Goal: Navigation & Orientation: Find specific page/section

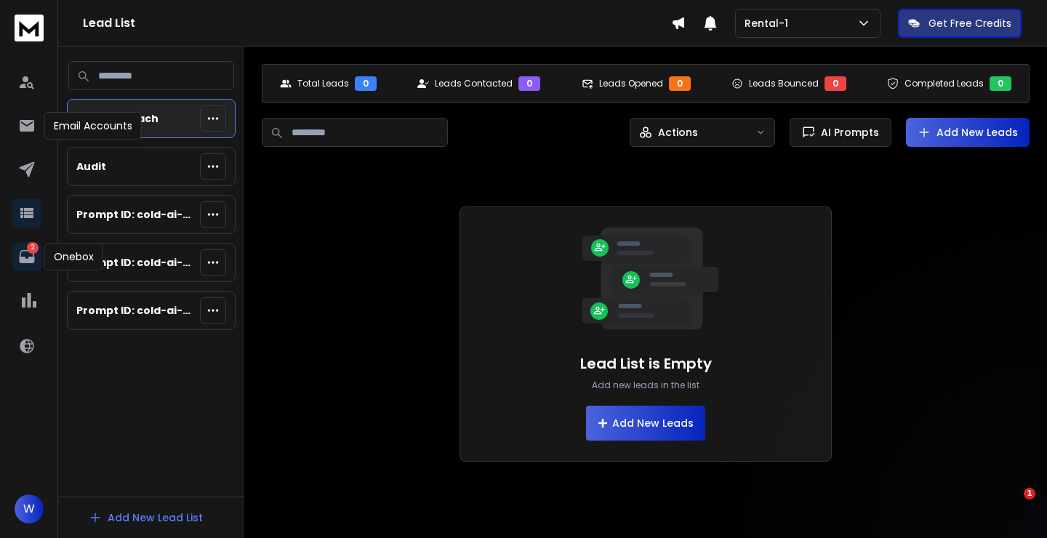
click at [35, 249] on p "2" at bounding box center [33, 248] width 12 height 12
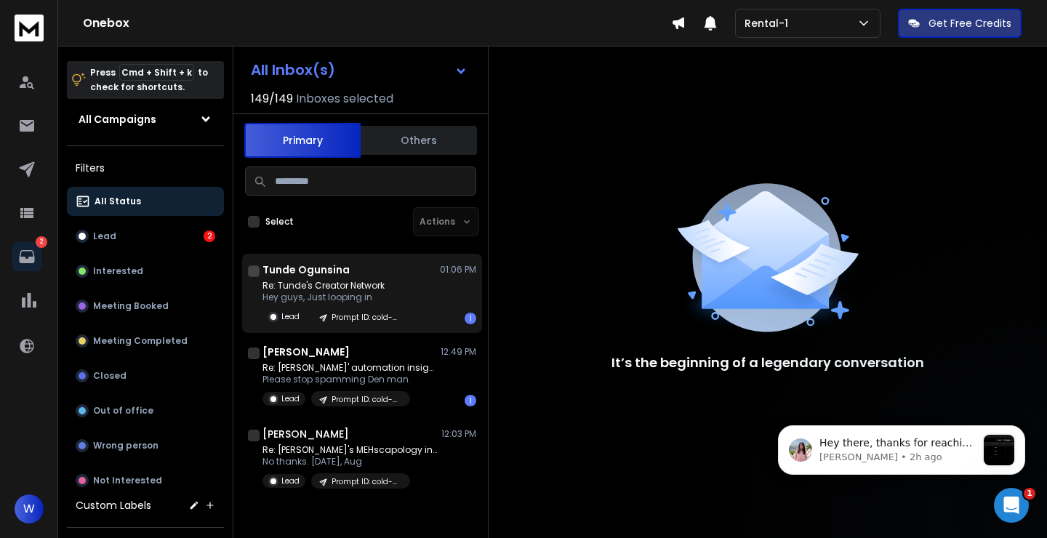
click at [381, 278] on div "Tunde Ogunsina 01:06 PM Re: Tunde's Creator Network Hey guys, Just looping in L…" at bounding box center [370, 294] width 214 height 62
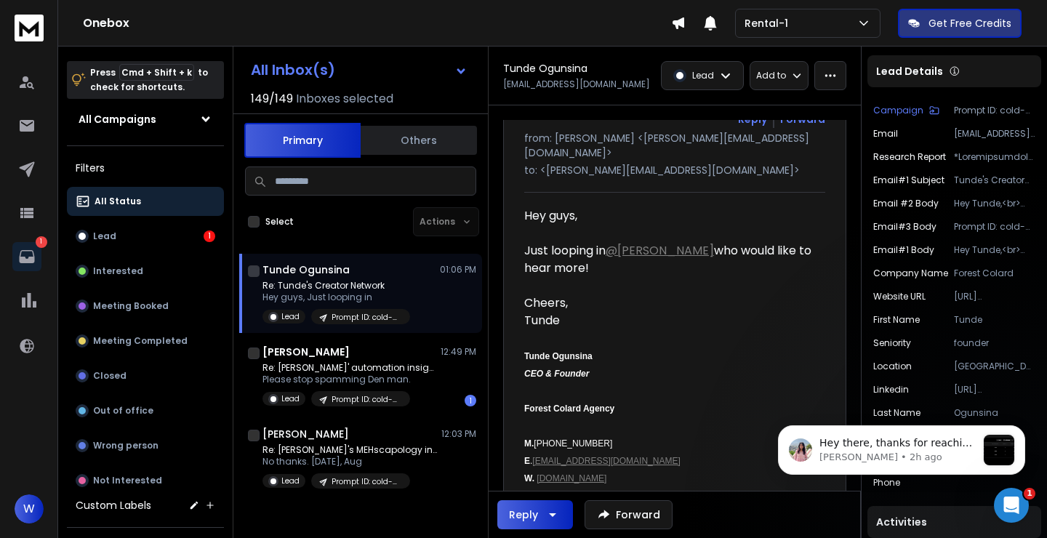
scroll to position [89, 0]
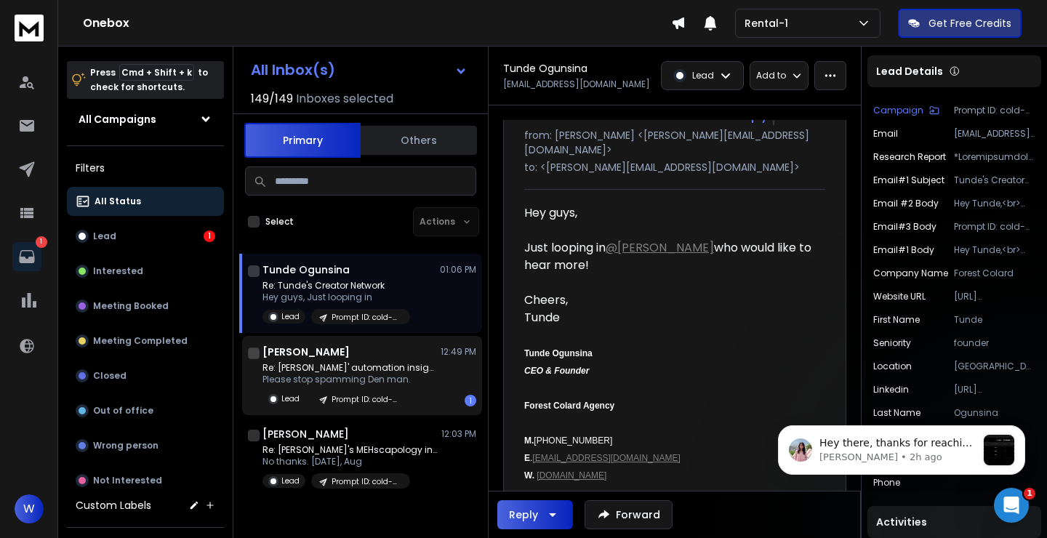
click at [289, 356] on h1 "[PERSON_NAME]" at bounding box center [306, 352] width 87 height 15
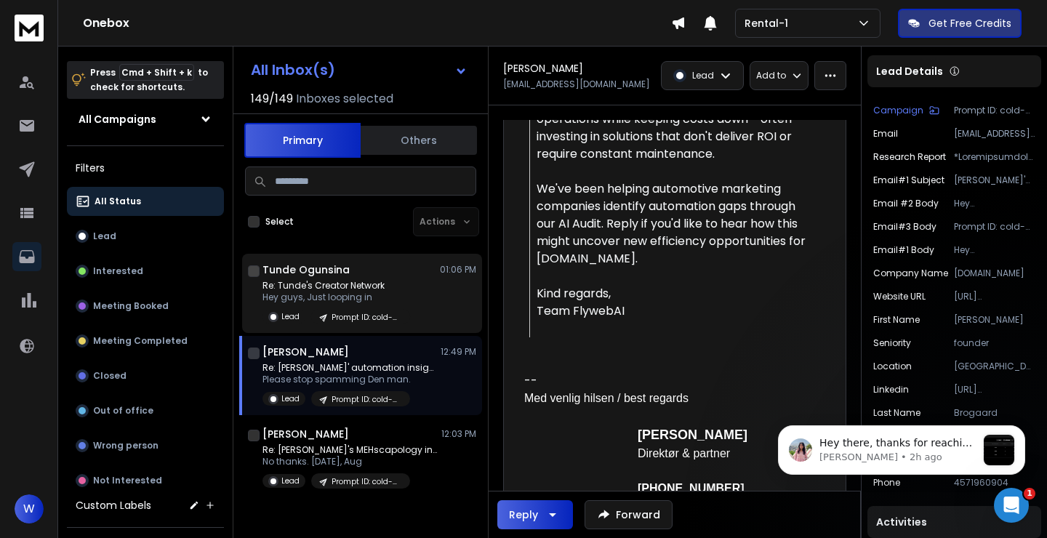
scroll to position [417, 0]
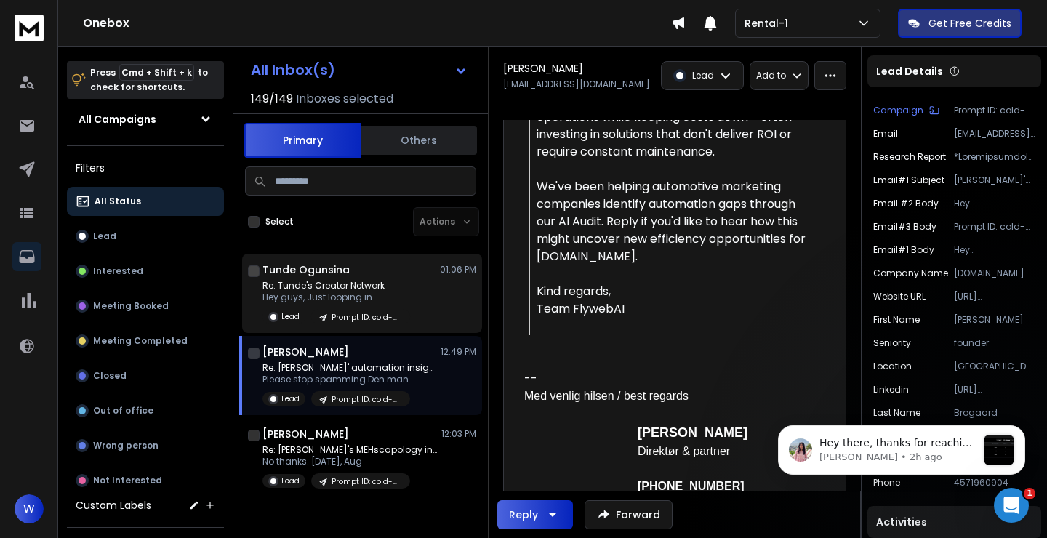
click at [313, 276] on h1 "Tunde Ogunsina" at bounding box center [306, 270] width 87 height 15
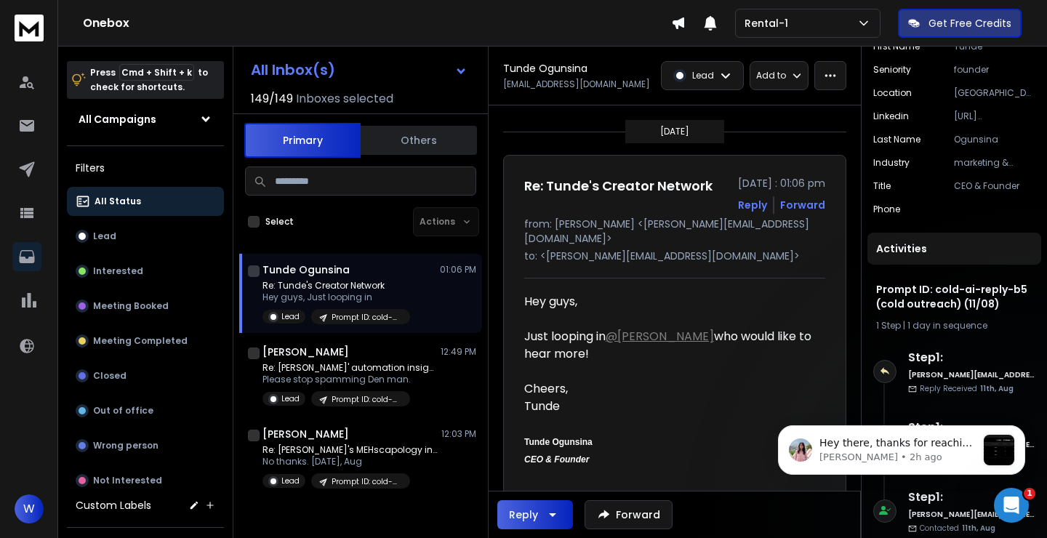
scroll to position [280, 0]
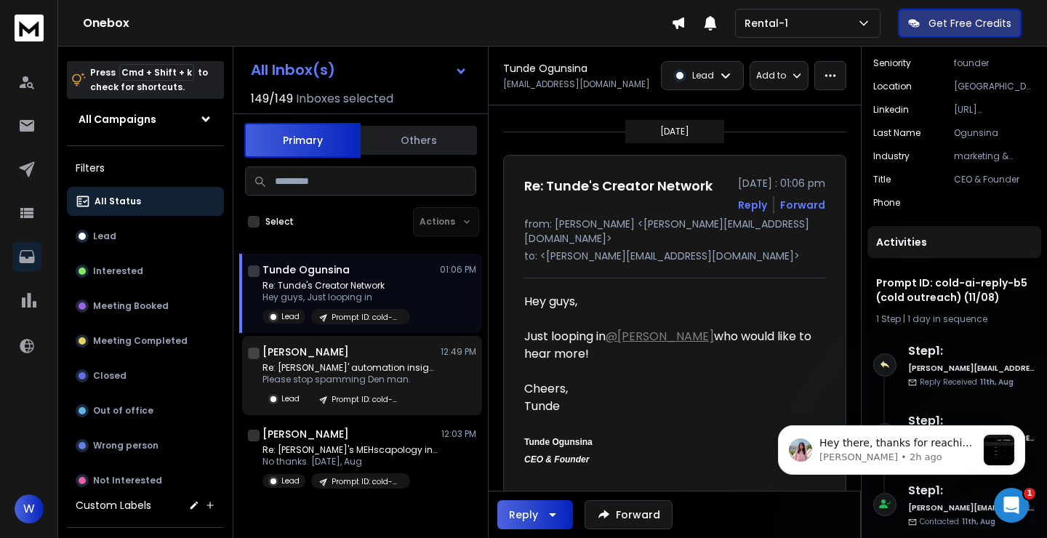
click at [425, 365] on div "Re: Anders' automation insight Please stop spamming Den man. Lead Prompt ID: co…" at bounding box center [370, 384] width 214 height 44
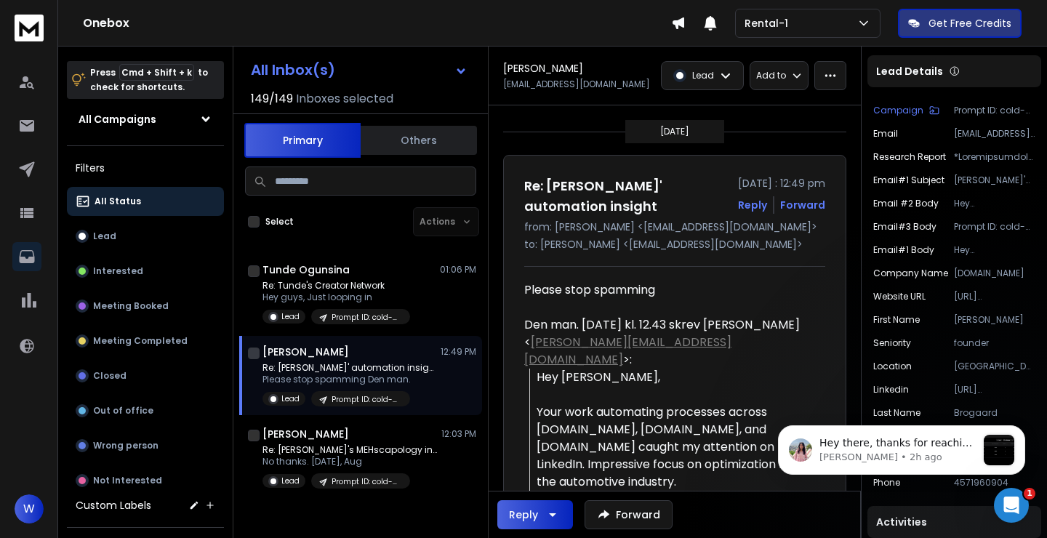
scroll to position [307, 0]
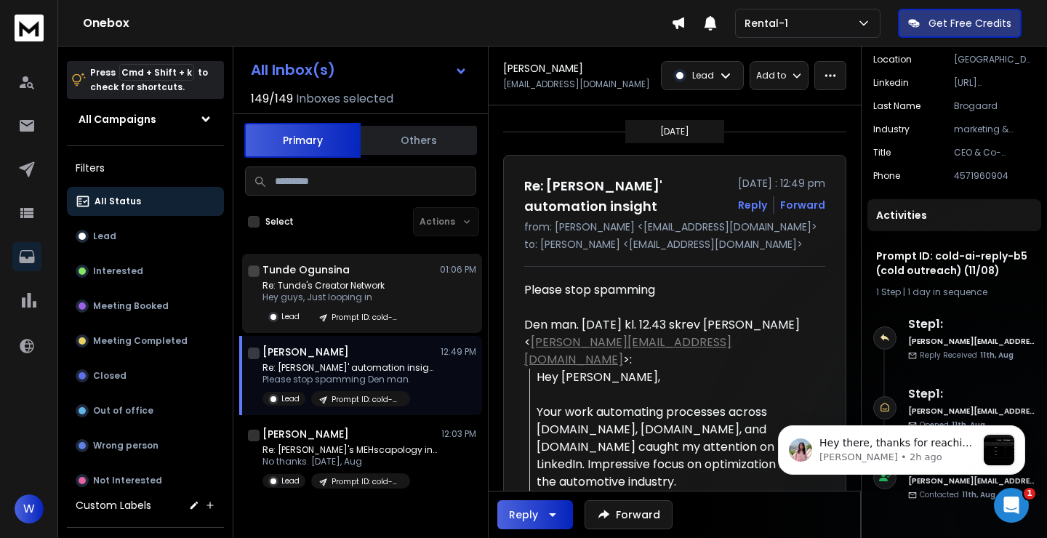
click at [385, 284] on p "Re: Tunde's Creator Network" at bounding box center [337, 286] width 148 height 12
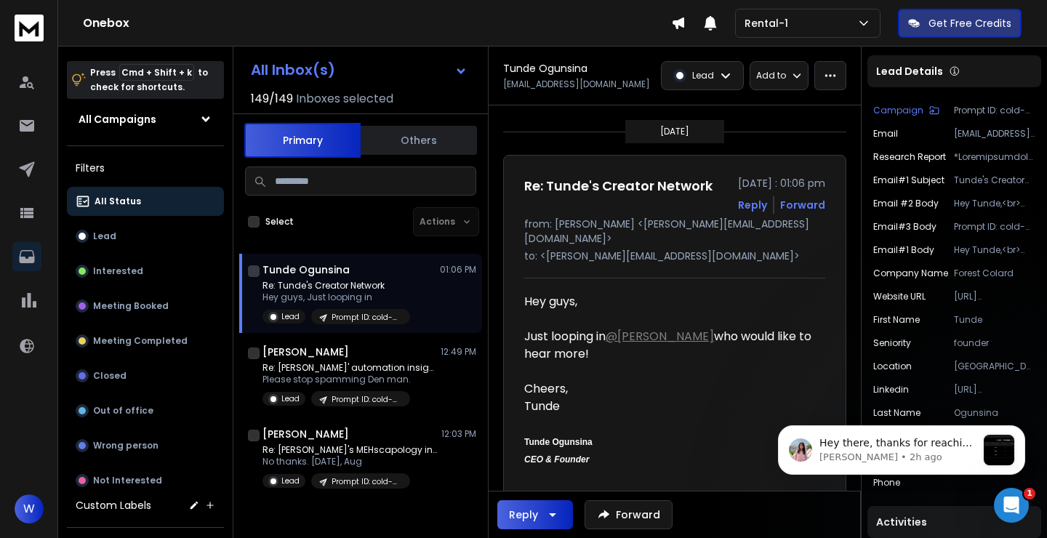
click at [660, 328] on link "@[PERSON_NAME]" at bounding box center [660, 336] width 108 height 17
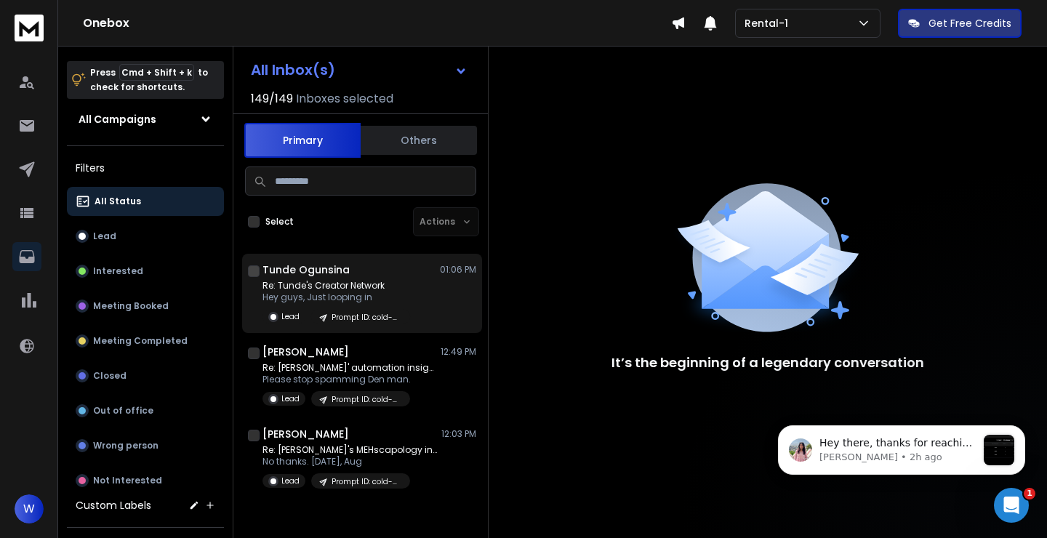
click at [310, 284] on p "Re: Tunde's Creator Network" at bounding box center [337, 286] width 148 height 12
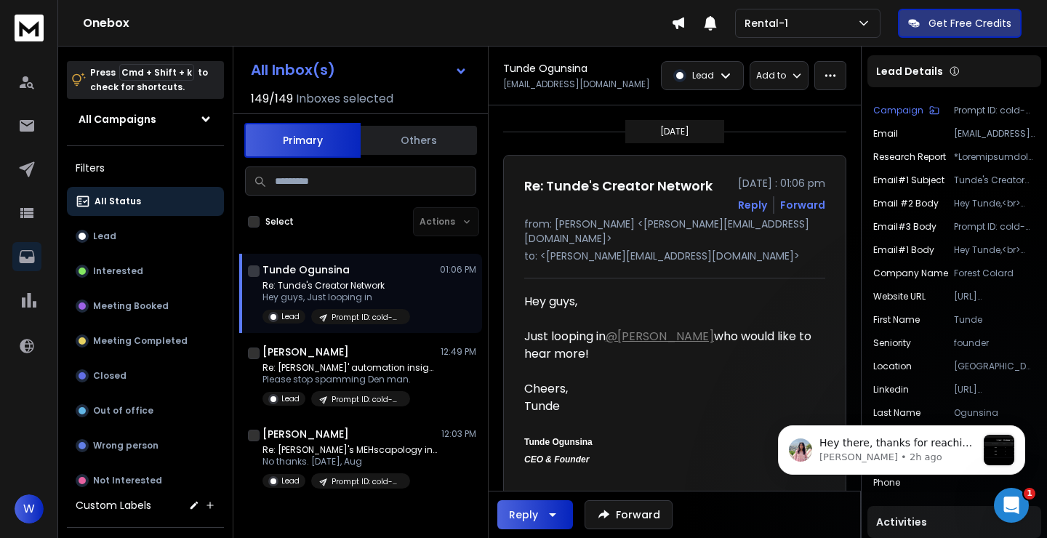
click at [1004, 504] on icon "Open Intercom Messenger" at bounding box center [1012, 506] width 24 height 24
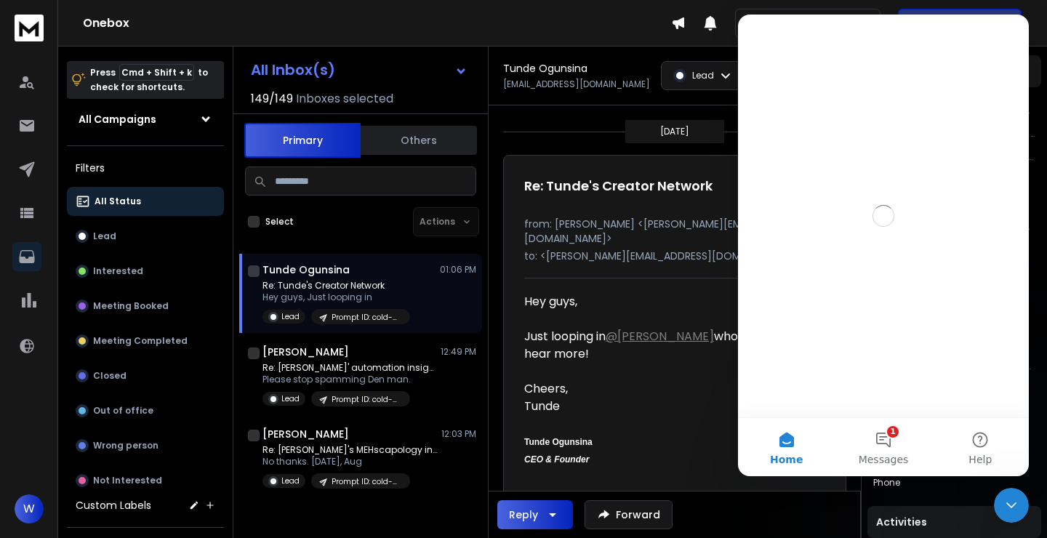
click at [1012, 505] on icon "Close Intercom Messenger" at bounding box center [1011, 505] width 17 height 17
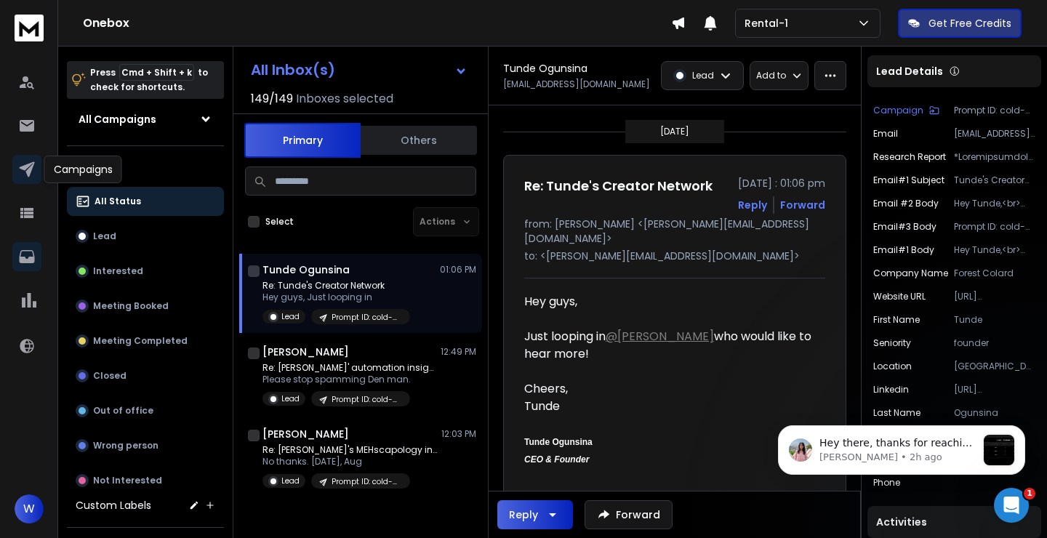
click at [36, 180] on link at bounding box center [26, 169] width 29 height 29
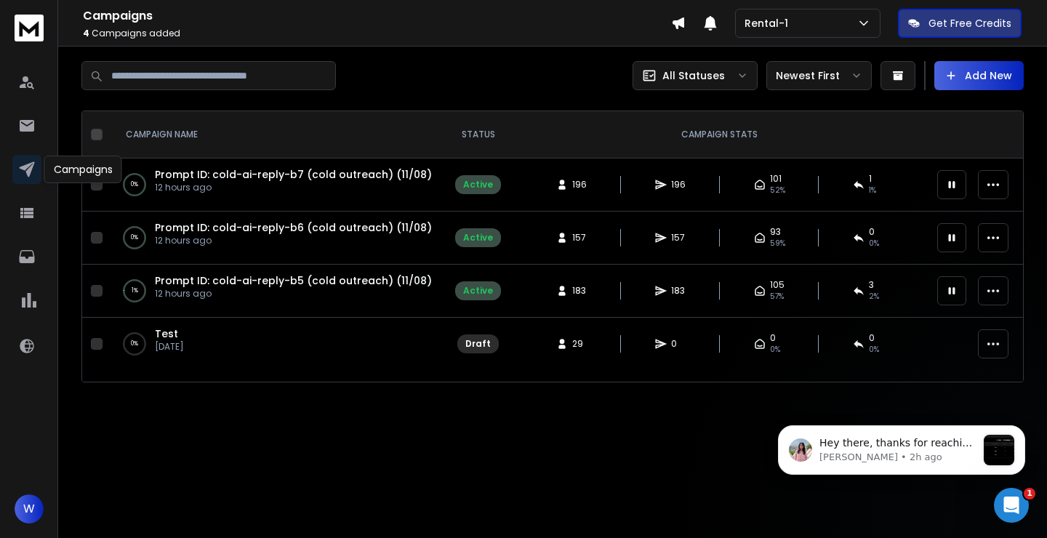
click at [281, 278] on span "Prompt ID: cold-ai-reply-b5 (cold outreach) (11/08)" at bounding box center [293, 280] width 277 height 15
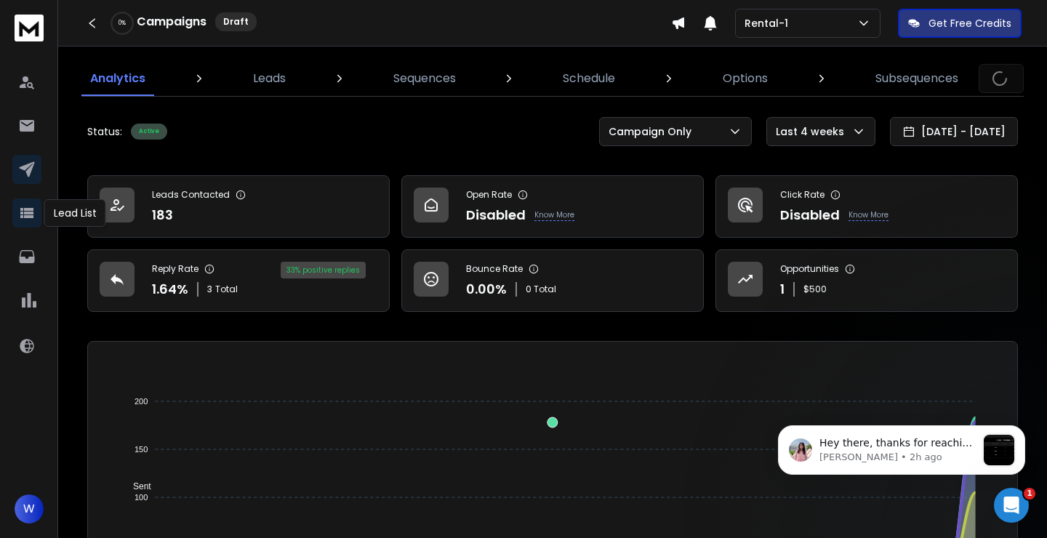
click at [20, 212] on icon at bounding box center [26, 213] width 13 height 10
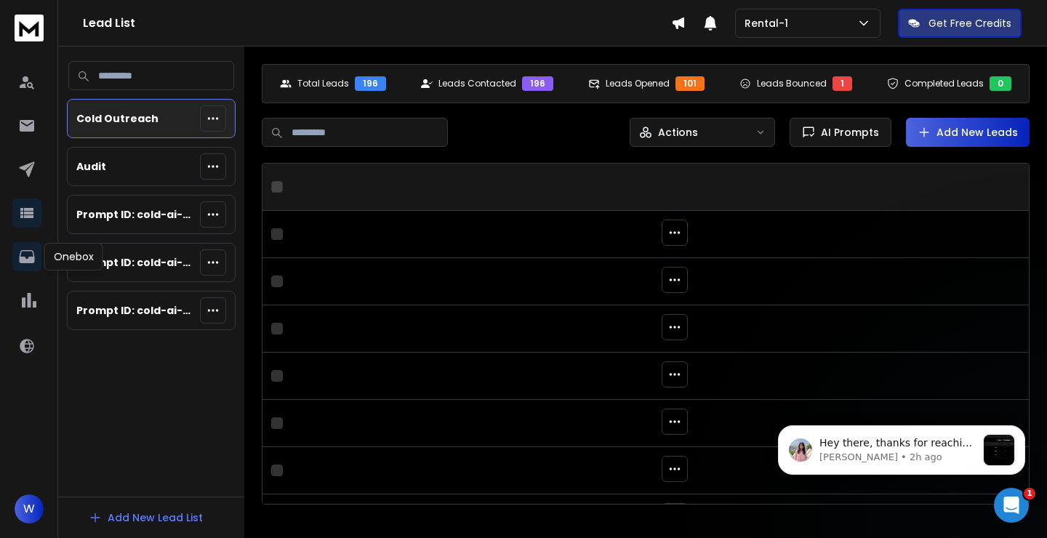
click at [27, 263] on icon at bounding box center [26, 256] width 17 height 17
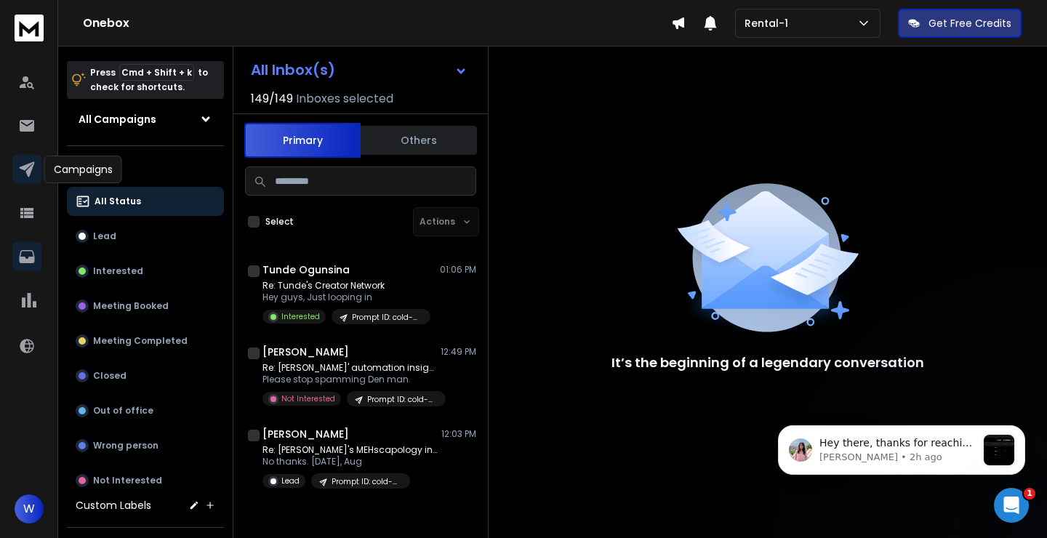
click at [26, 168] on icon at bounding box center [26, 168] width 15 height 15
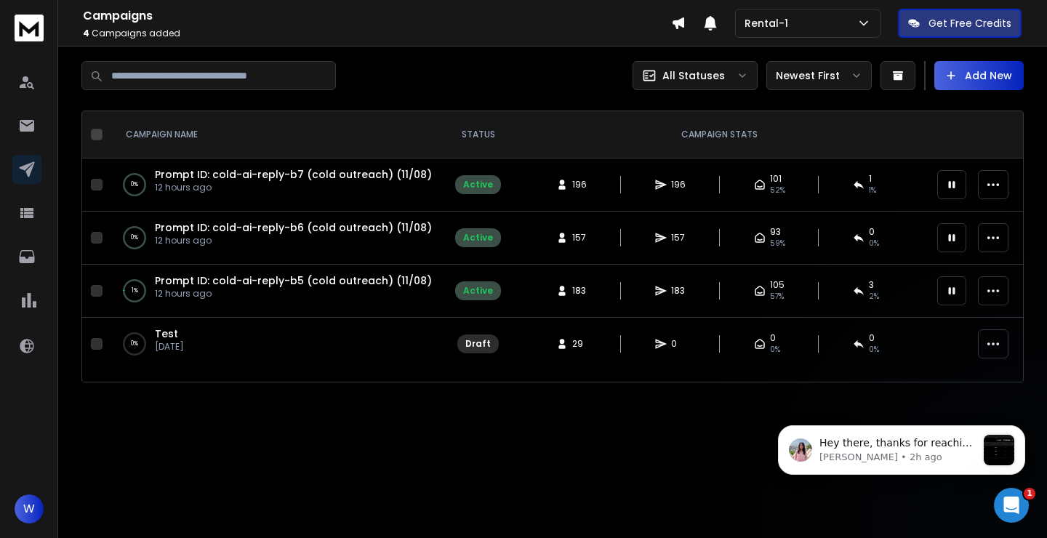
click at [305, 191] on p "12 hours ago" at bounding box center [293, 188] width 277 height 12
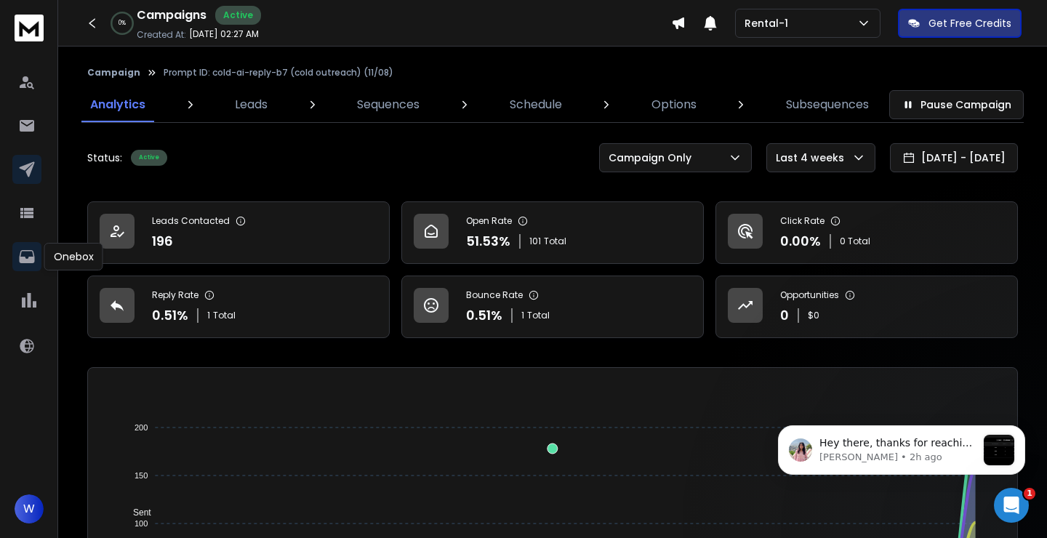
click at [28, 253] on icon at bounding box center [26, 256] width 17 height 17
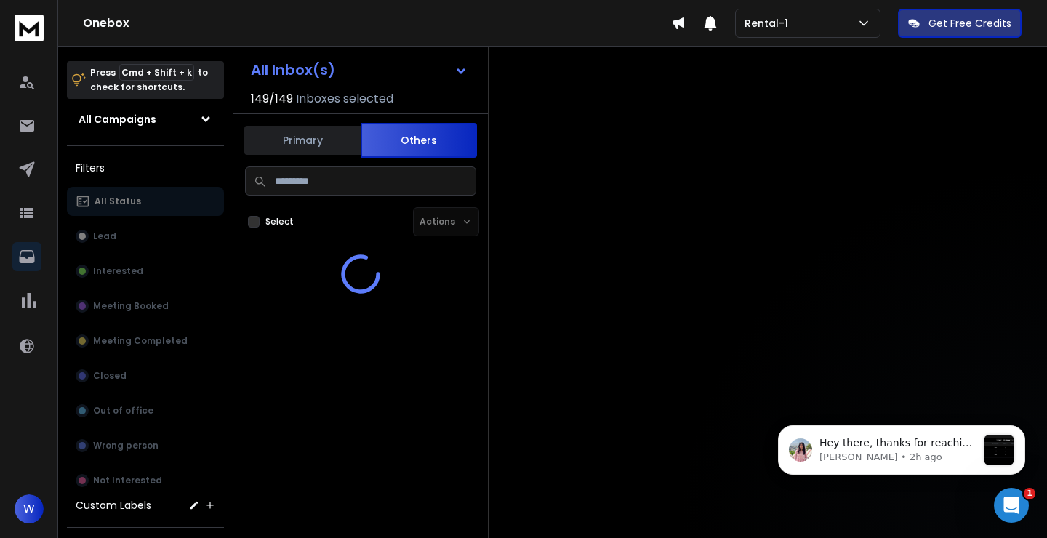
click at [401, 144] on button "Others" at bounding box center [419, 140] width 116 height 35
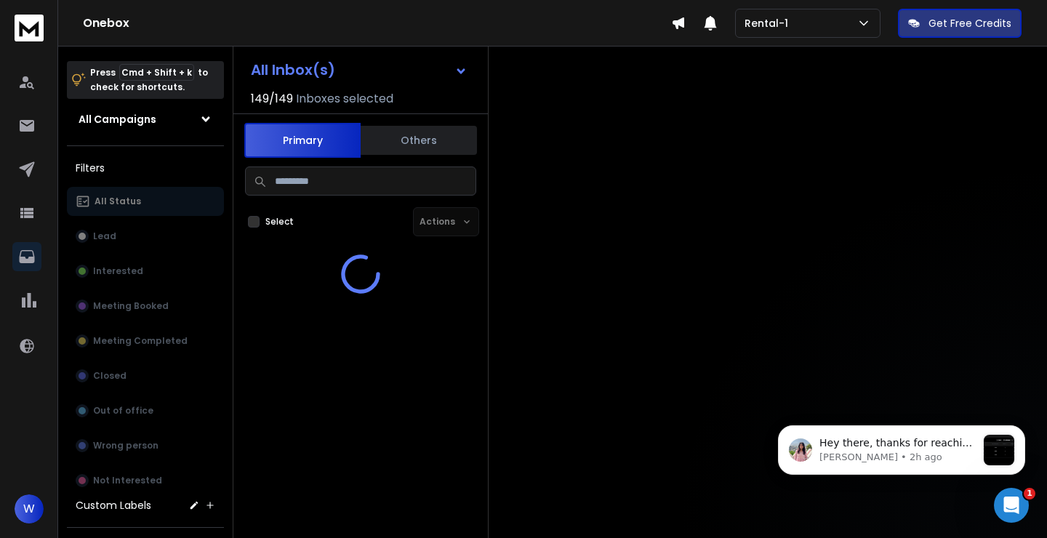
click at [320, 137] on button "Primary" at bounding box center [302, 140] width 116 height 35
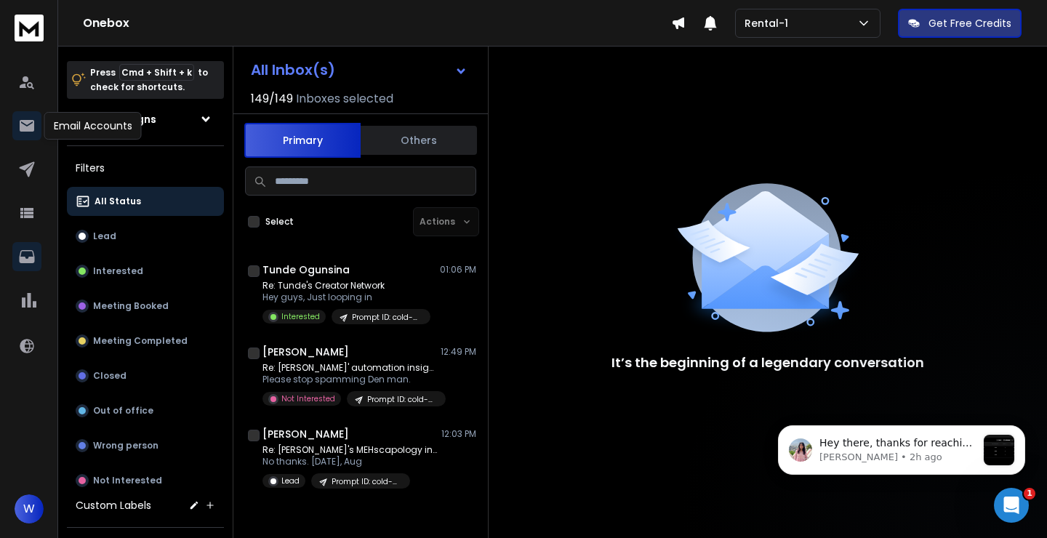
click at [27, 135] on link at bounding box center [26, 125] width 29 height 29
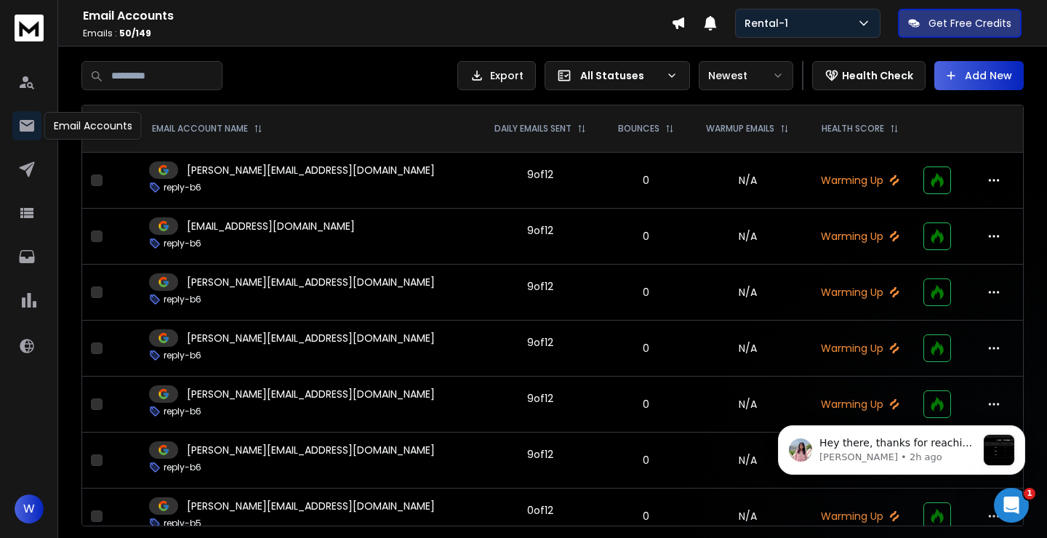
click at [775, 22] on p "Rental-1" at bounding box center [769, 23] width 49 height 15
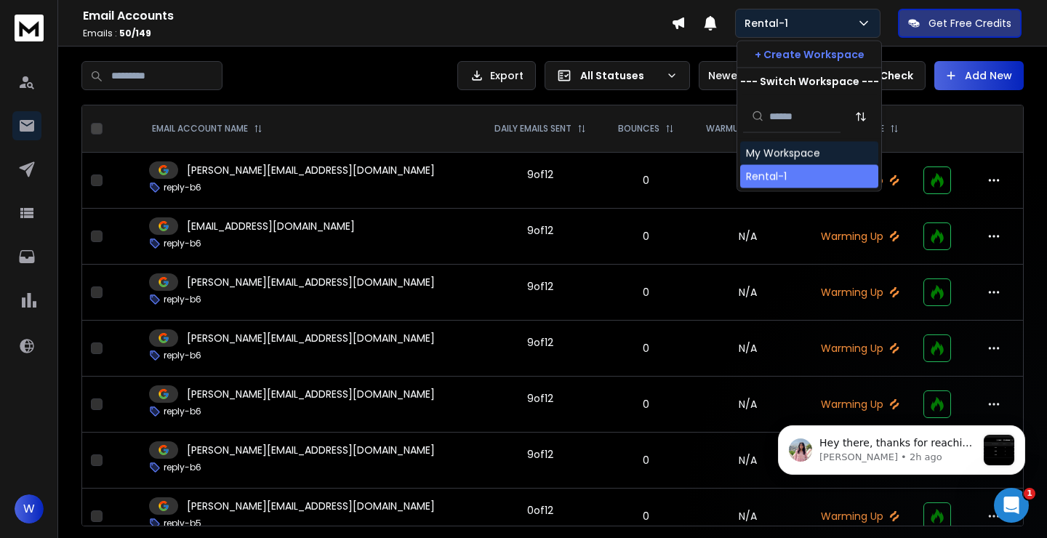
click at [800, 25] on div "Rental-1" at bounding box center [808, 23] width 127 height 15
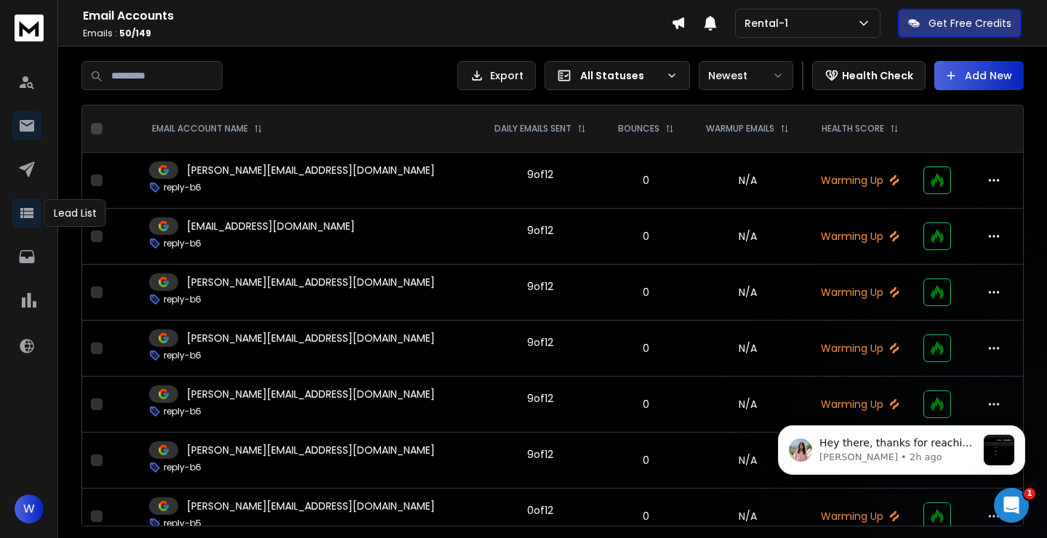
click at [25, 220] on icon at bounding box center [26, 212] width 17 height 17
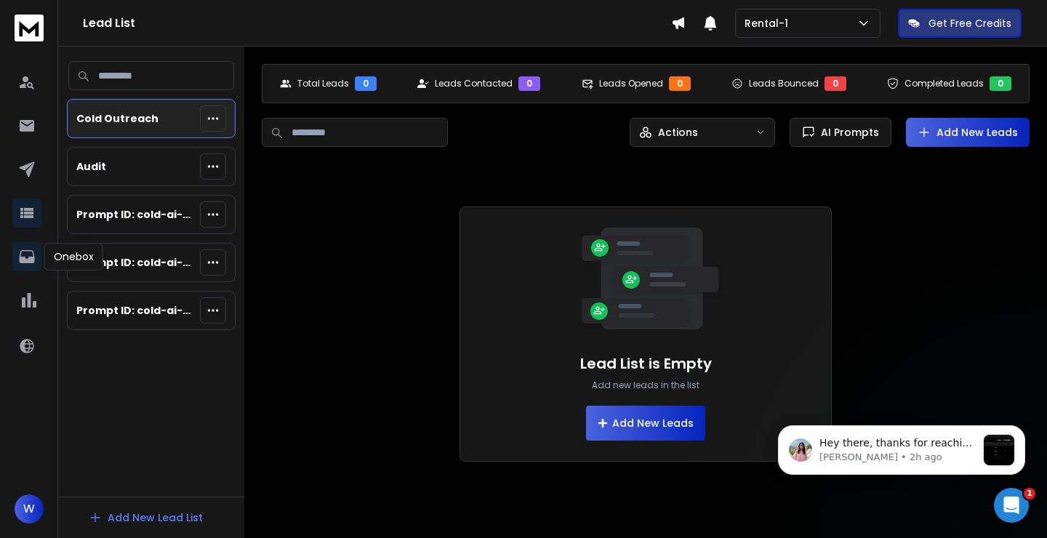
click at [31, 257] on icon at bounding box center [26, 256] width 15 height 13
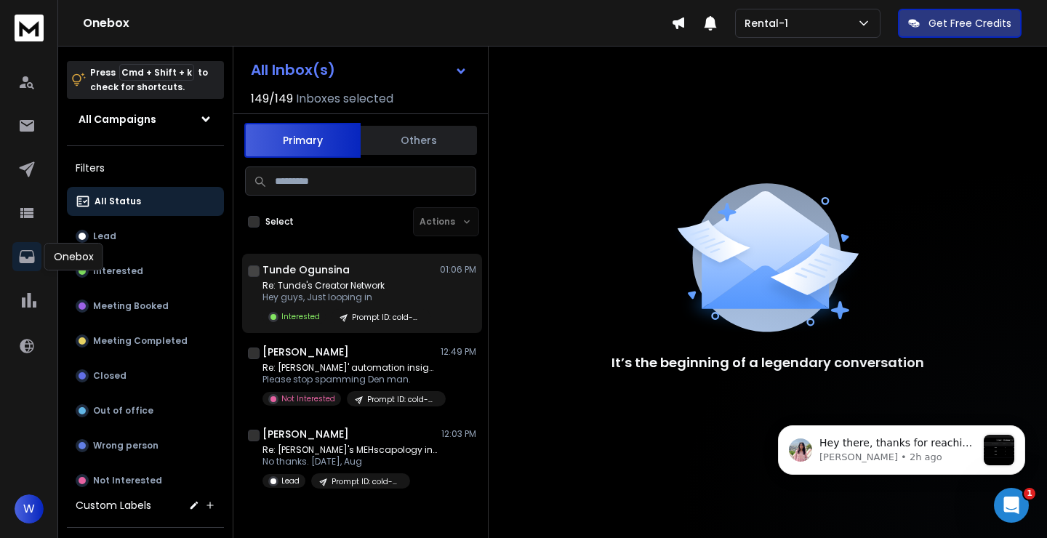
click at [383, 284] on p "Re: Tunde's Creator Network" at bounding box center [347, 286] width 168 height 12
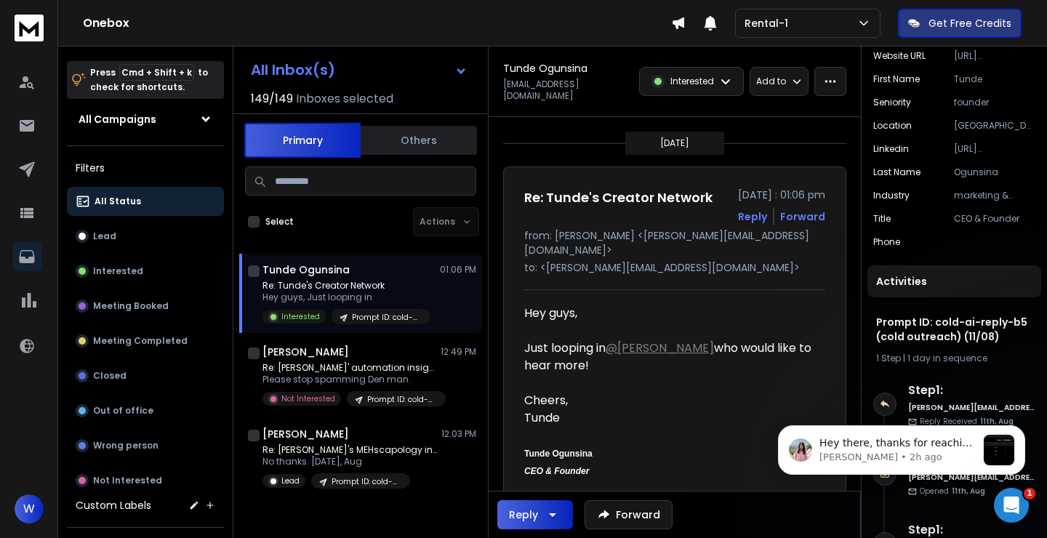
scroll to position [307, 0]
